Goal: Navigation & Orientation: Find specific page/section

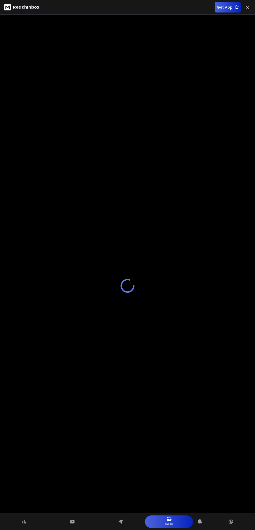
scroll to position [14, 0]
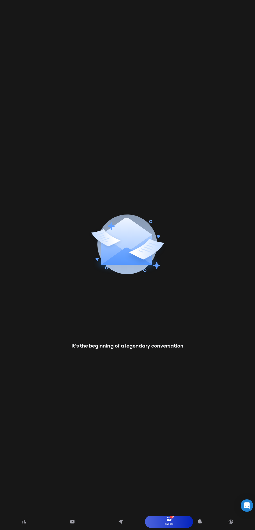
click at [172, 516] on span "46" at bounding box center [172, 517] width 4 height 4
click at [171, 516] on div "It’s the beginning of a legendary conversation" at bounding box center [127, 251] width 255 height 530
click at [121, 522] on icon at bounding box center [120, 521] width 5 height 5
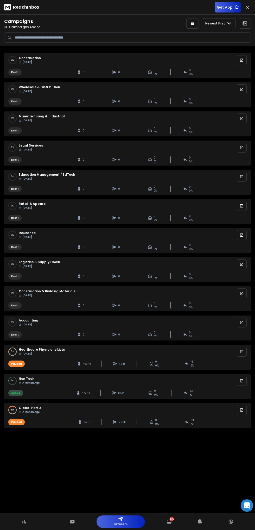
click at [167, 520] on icon at bounding box center [169, 521] width 5 height 5
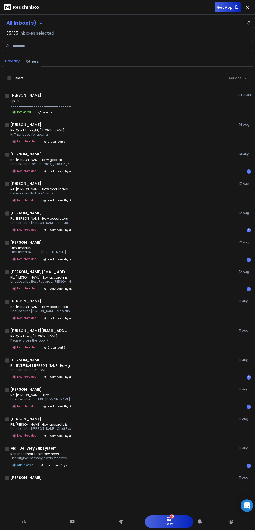
click at [231, 520] on icon at bounding box center [231, 522] width 4 height 4
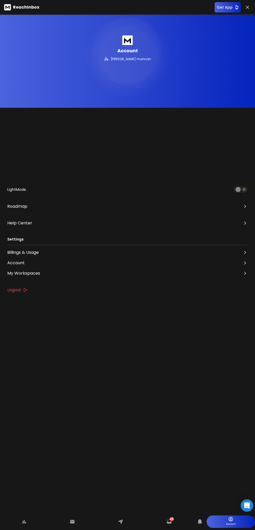
click at [26, 292] on icon at bounding box center [25, 290] width 5 height 5
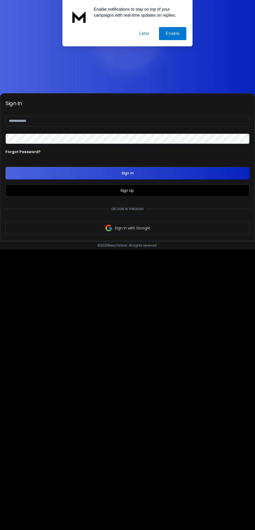
click at [142, 228] on p "Sign in with Google" at bounding box center [132, 228] width 35 height 5
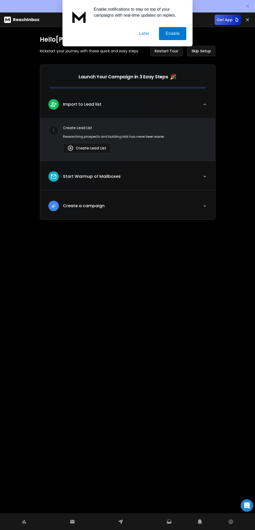
click at [231, 522] on icon at bounding box center [231, 522] width 2 height 2
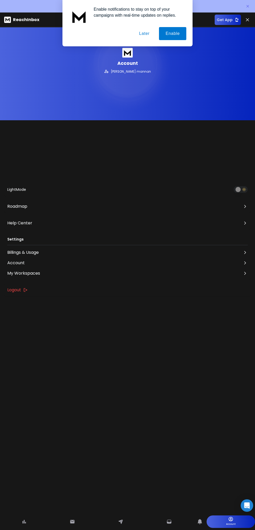
click at [136, 274] on div "My Workspaces" at bounding box center [127, 273] width 241 height 6
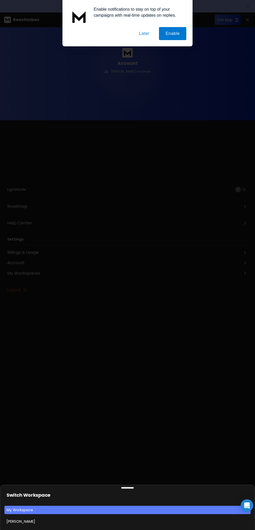
click at [157, 523] on div "[PERSON_NAME]" at bounding box center [128, 521] width 242 height 5
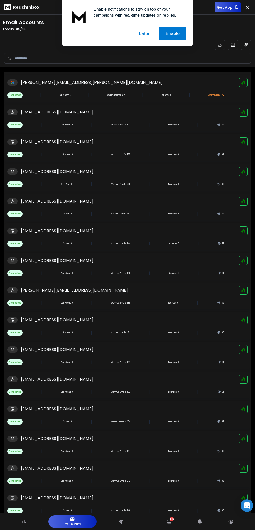
click at [172, 511] on p "Bounces" at bounding box center [173, 511] width 8 height 3
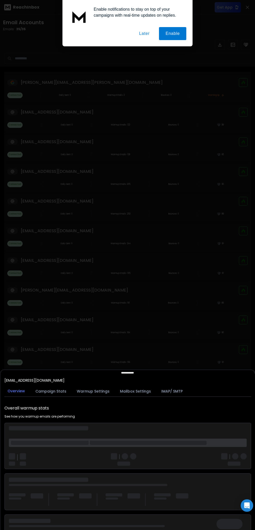
click at [169, 340] on div at bounding box center [127, 265] width 255 height 530
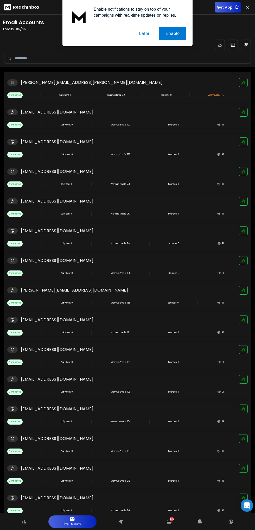
click at [172, 519] on span "46" at bounding box center [172, 519] width 4 height 4
